Goal: Navigation & Orientation: Understand site structure

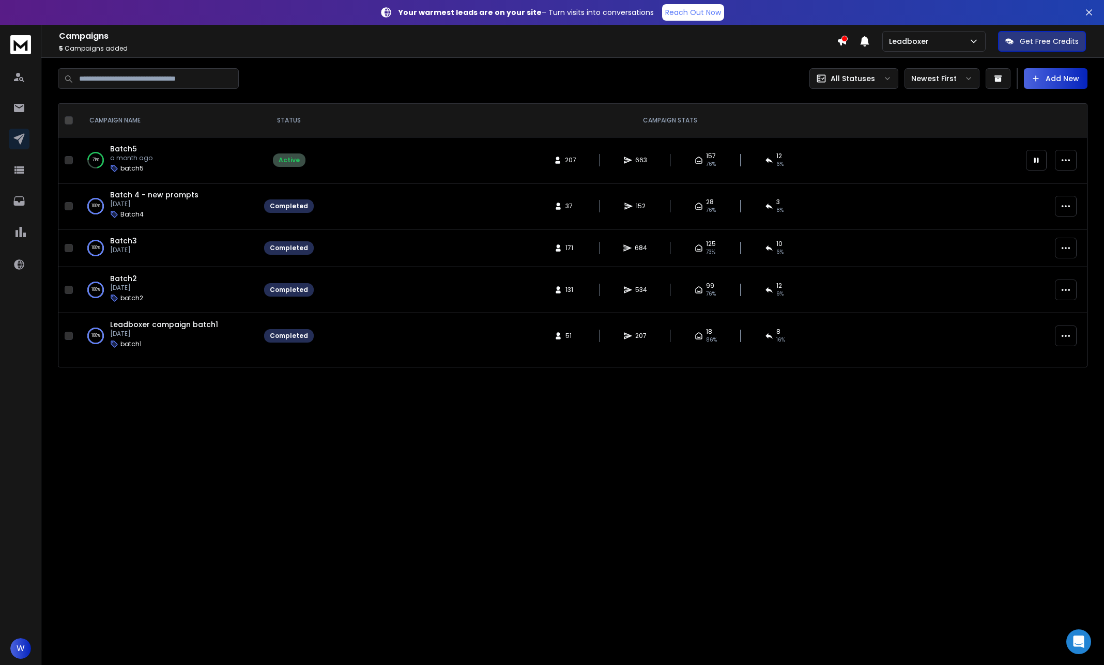
click at [578, 69] on button "Later" at bounding box center [585, 67] width 47 height 26
click at [22, 204] on icon at bounding box center [18, 200] width 11 height 9
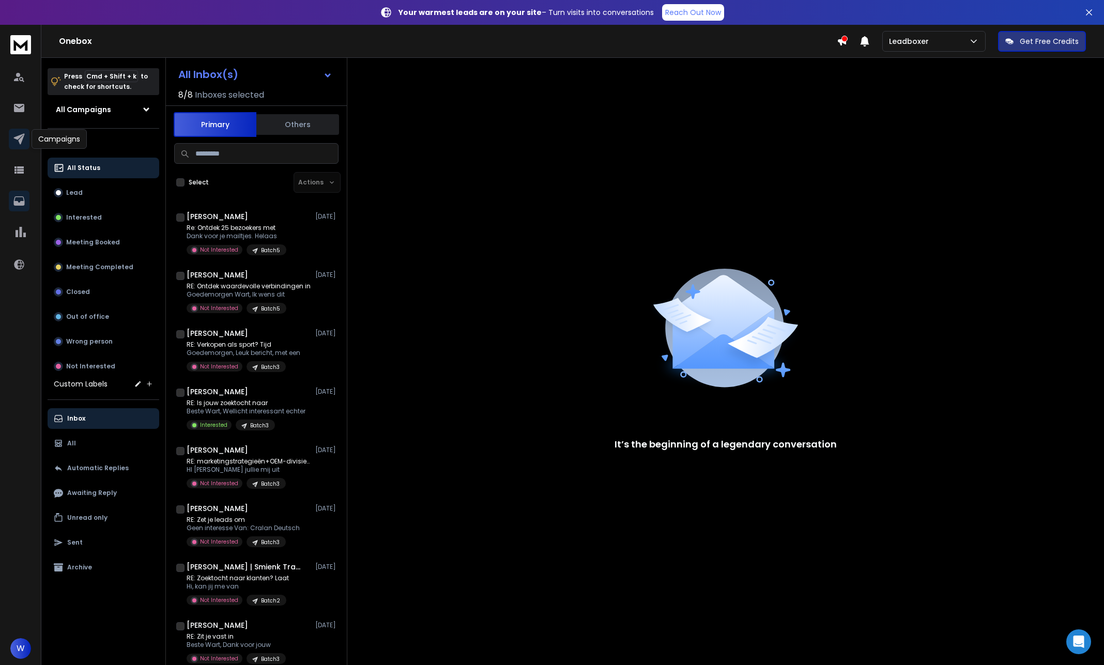
click at [22, 143] on icon at bounding box center [19, 139] width 12 height 12
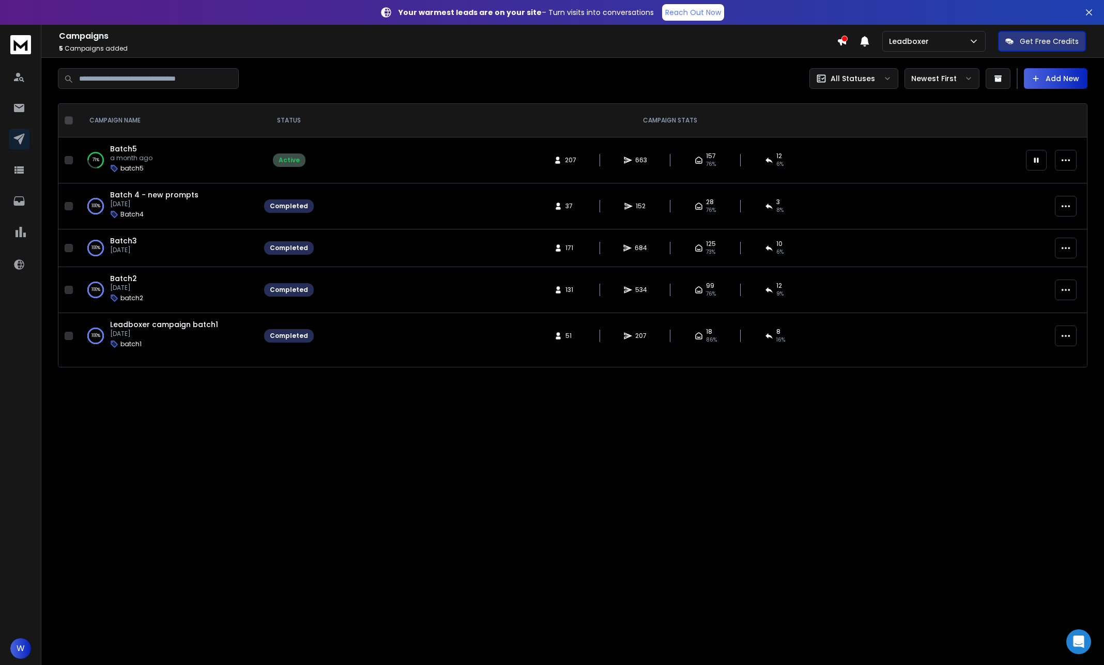
click at [213, 439] on div "Your warmest leads are on your site – Turn visits into conversations Reach Out …" at bounding box center [552, 332] width 1104 height 665
click at [17, 170] on icon at bounding box center [18, 169] width 9 height 7
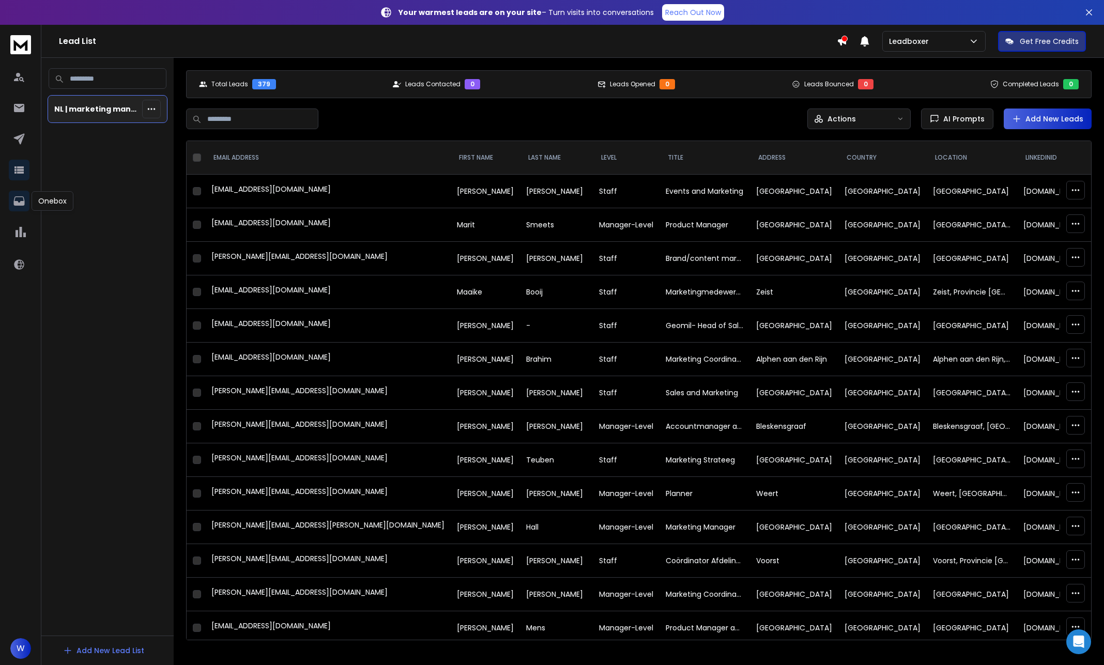
click at [23, 202] on icon at bounding box center [18, 200] width 11 height 9
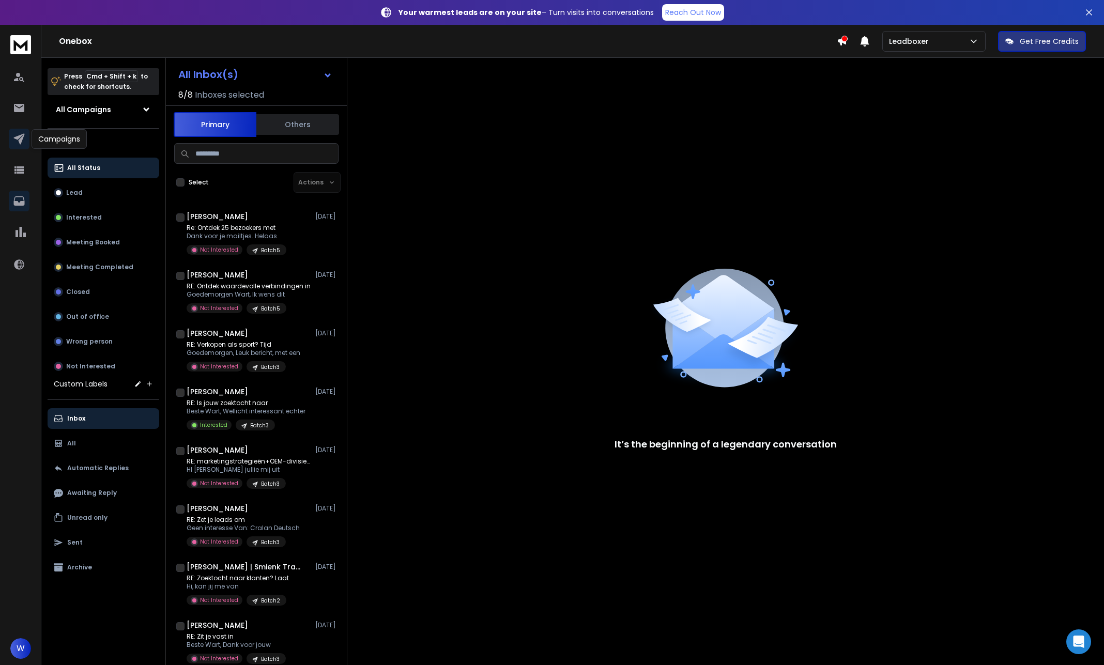
click at [19, 136] on icon at bounding box center [18, 138] width 11 height 11
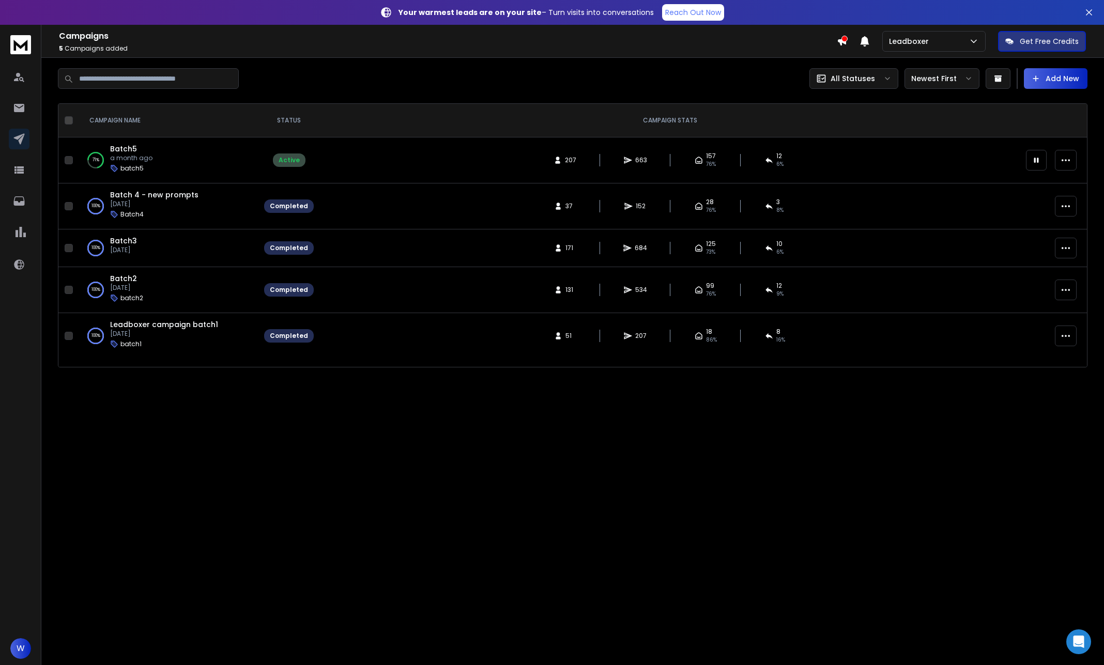
click at [732, 379] on div "Your warmest leads are on your site – Turn visits into conversations Reach Out …" at bounding box center [552, 332] width 1104 height 665
click at [517, 412] on div "Your warmest leads are on your site – Turn visits into conversations Reach Out …" at bounding box center [552, 332] width 1104 height 665
click at [523, 460] on div "Your warmest leads are on your site – Turn visits into conversations Reach Out …" at bounding box center [552, 332] width 1104 height 665
click at [519, 468] on div "Your warmest leads are on your site – Turn visits into conversations Reach Out …" at bounding box center [552, 332] width 1104 height 665
click at [511, 480] on div "Your warmest leads are on your site – Turn visits into conversations Reach Out …" at bounding box center [552, 332] width 1104 height 665
